Goal: Navigation & Orientation: Understand site structure

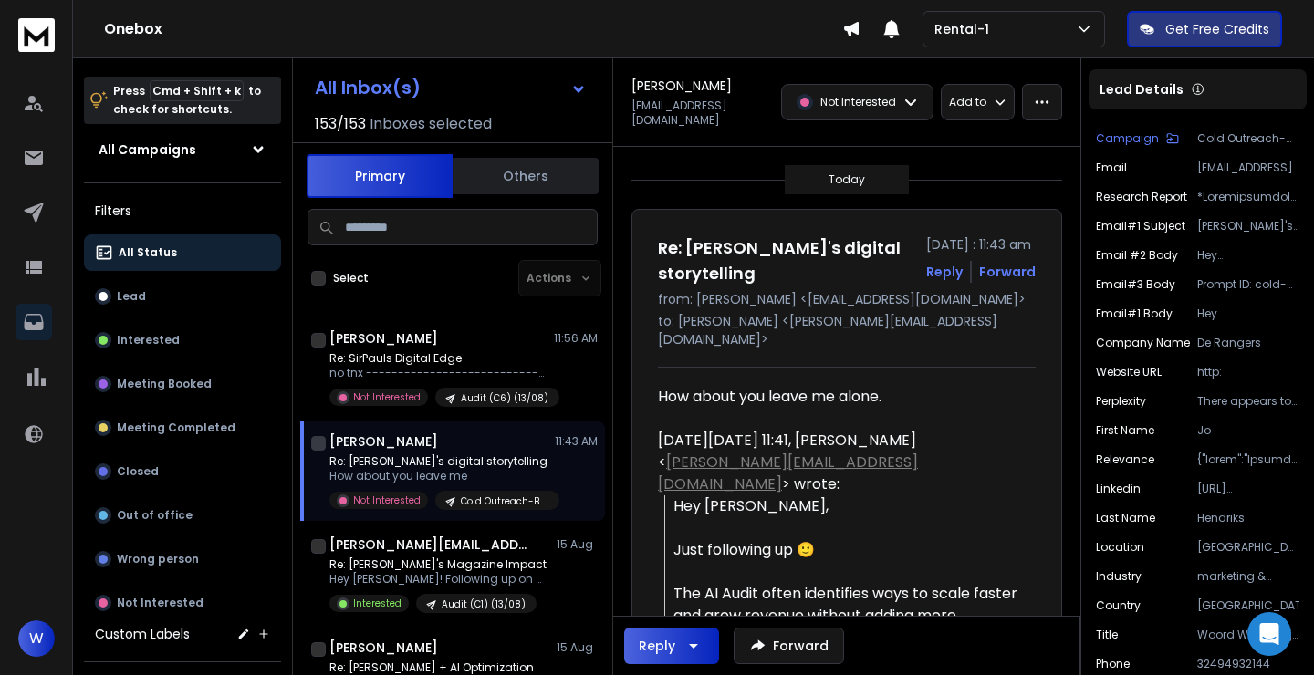
scroll to position [76, 0]
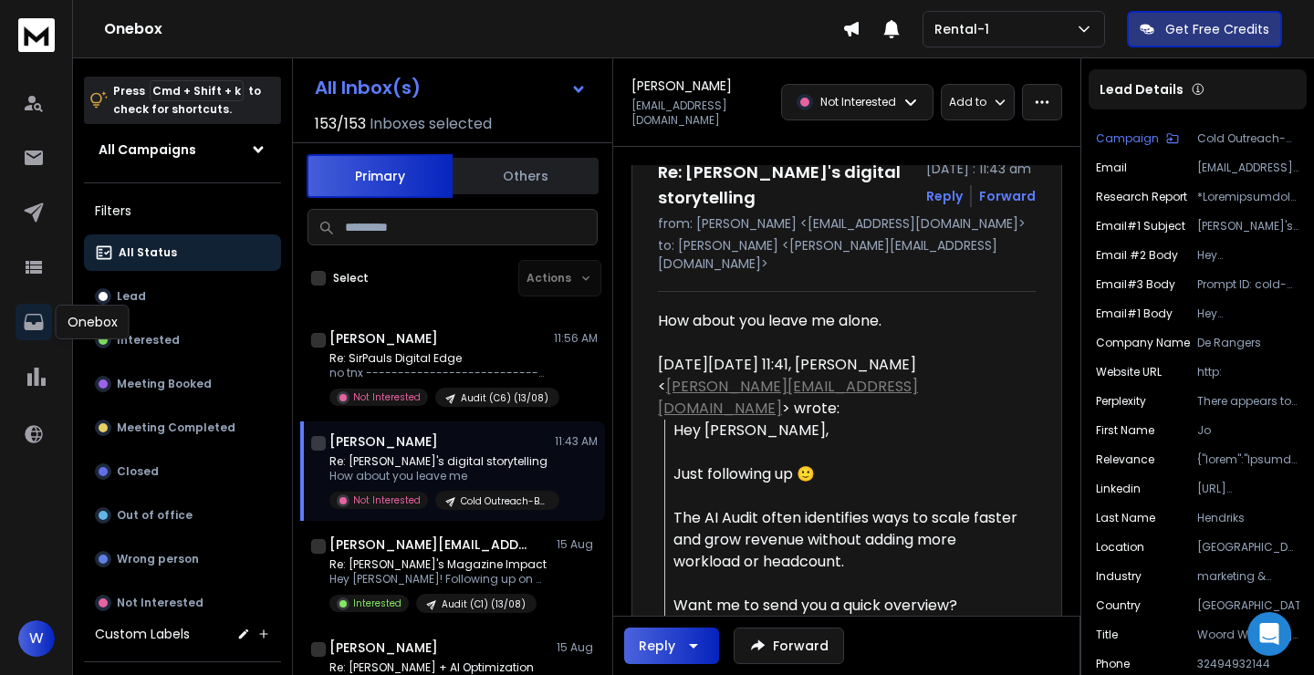
click at [26, 331] on icon at bounding box center [34, 322] width 22 height 22
click at [36, 258] on icon at bounding box center [34, 267] width 22 height 22
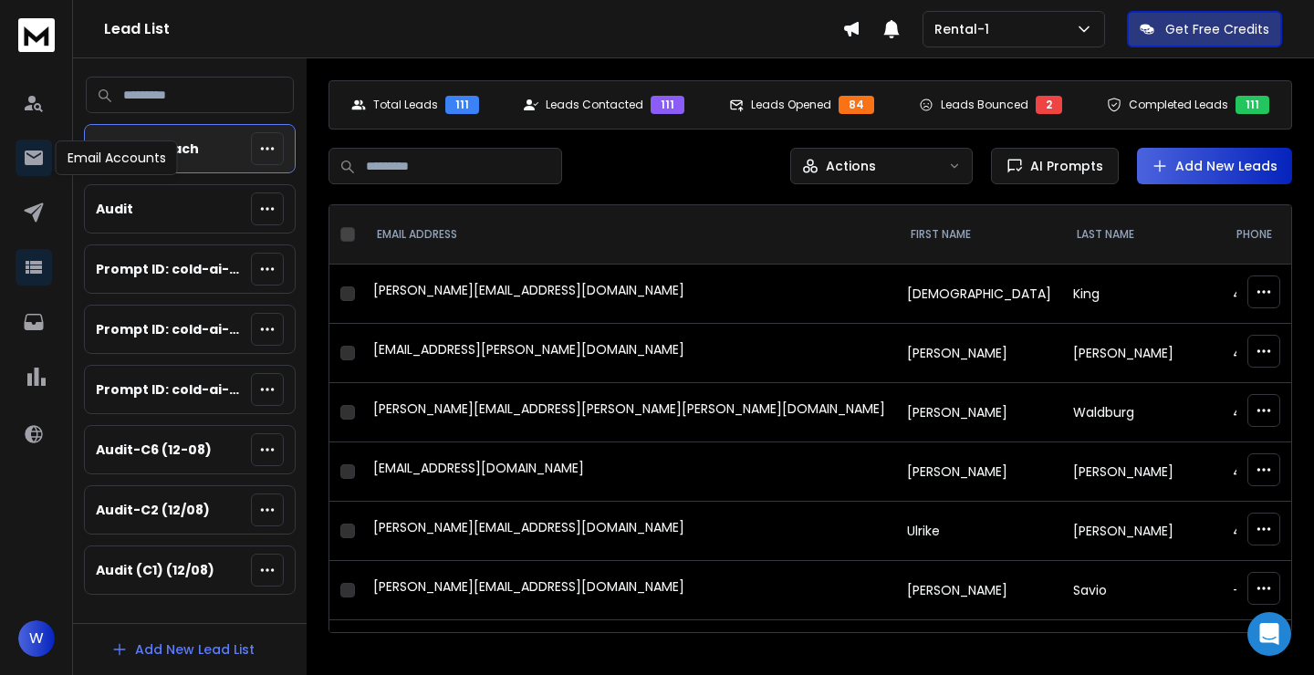
click at [30, 174] on link at bounding box center [34, 158] width 37 height 37
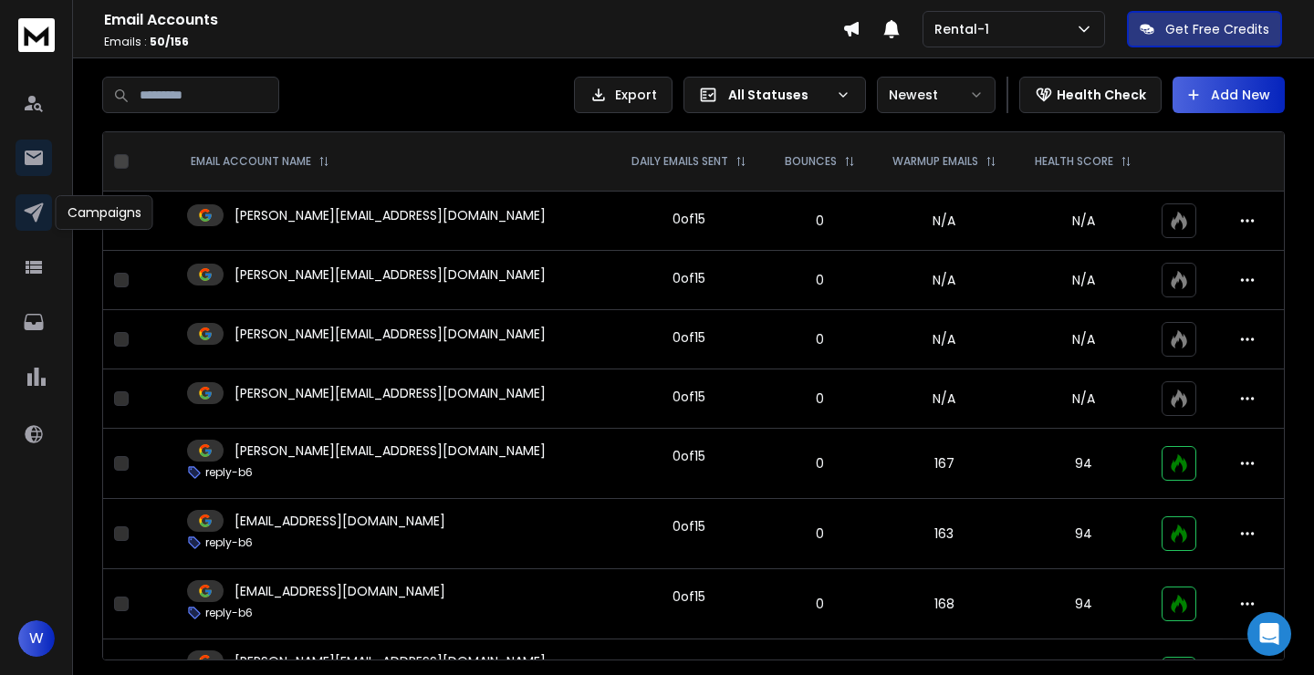
click at [36, 219] on icon at bounding box center [33, 212] width 19 height 19
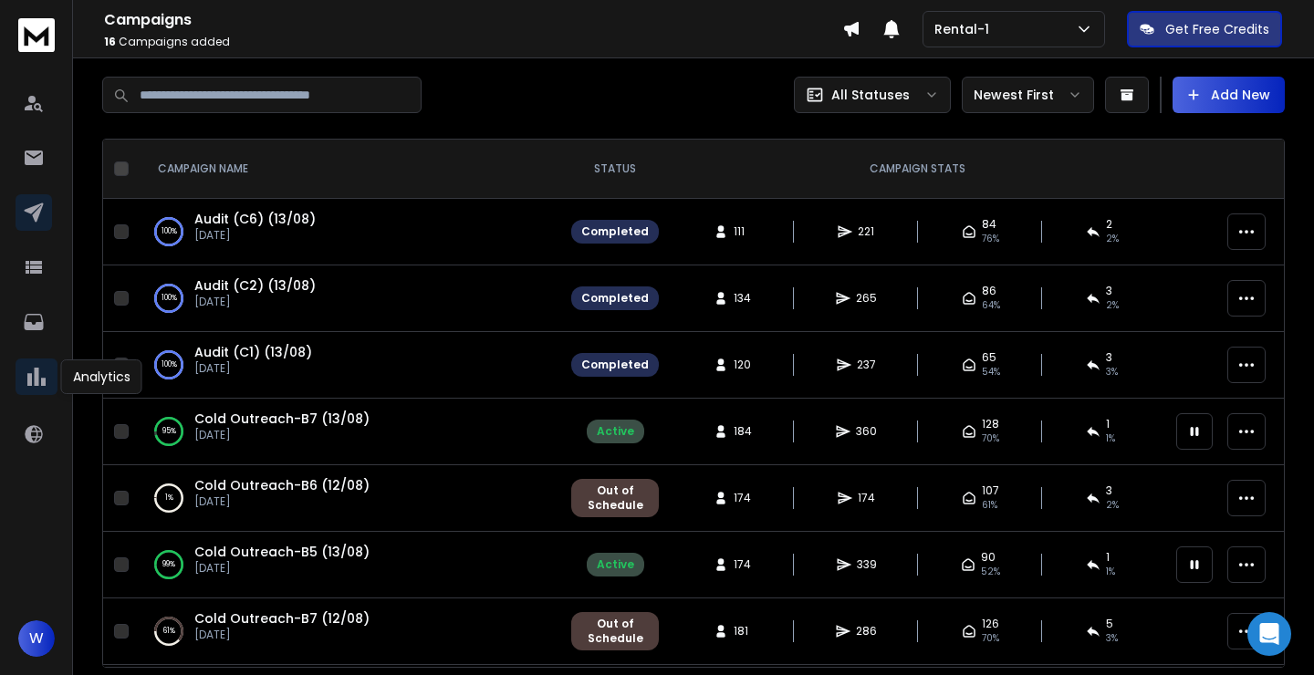
click at [26, 363] on icon at bounding box center [36, 376] width 27 height 27
